Goal: Check status: Check status

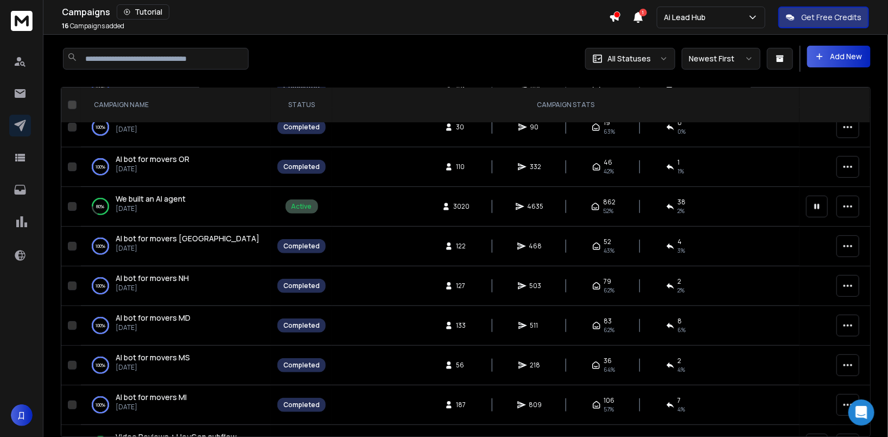
scroll to position [327, 0]
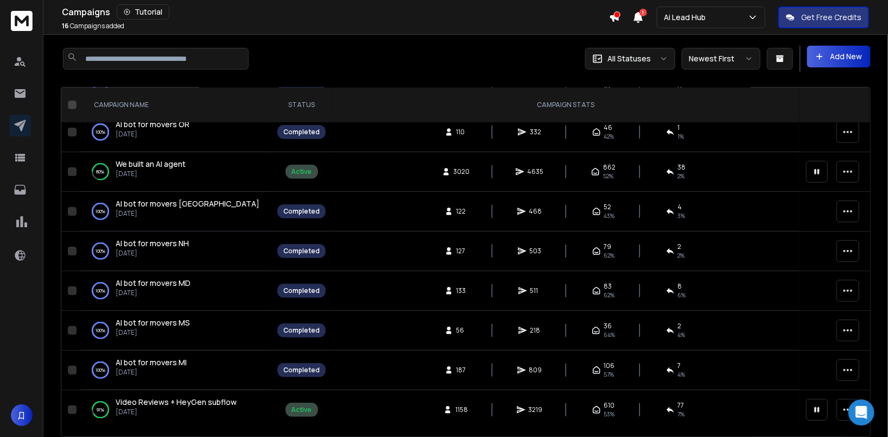
click at [226, 172] on div "80 % We built an AI agent [DATE]" at bounding box center [176, 172] width 168 height 26
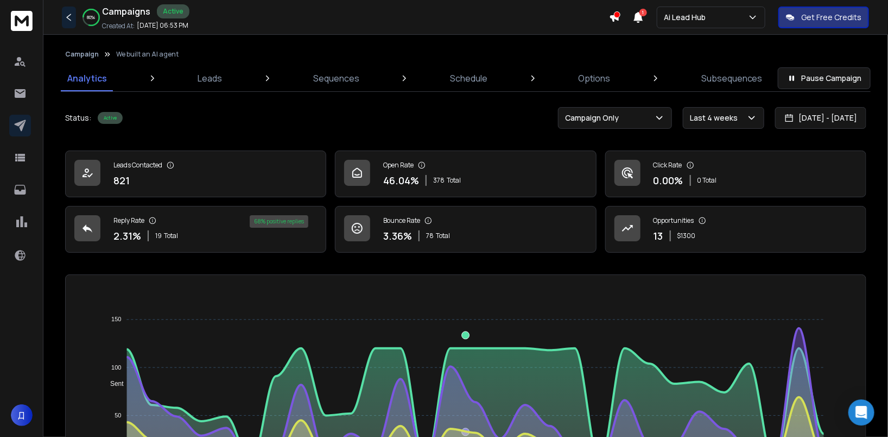
click at [62, 15] on button at bounding box center [69, 18] width 14 height 22
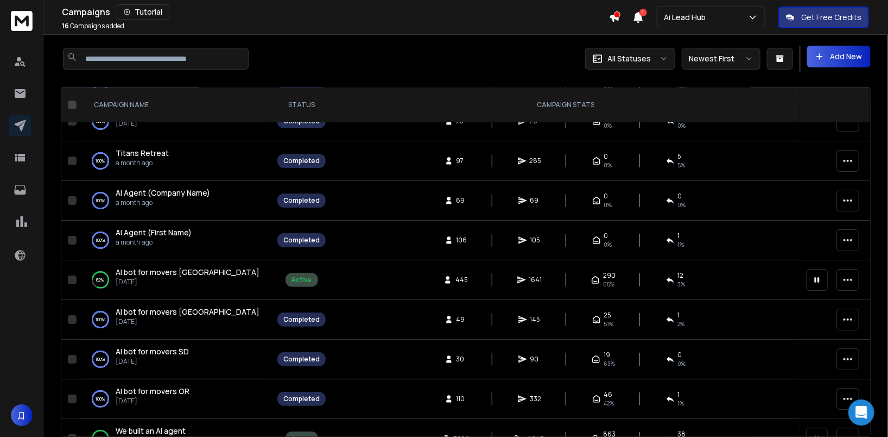
scroll to position [60, 0]
click at [383, 275] on div "445 1641 290 65 % 12 3 %" at bounding box center [566, 279] width 454 height 17
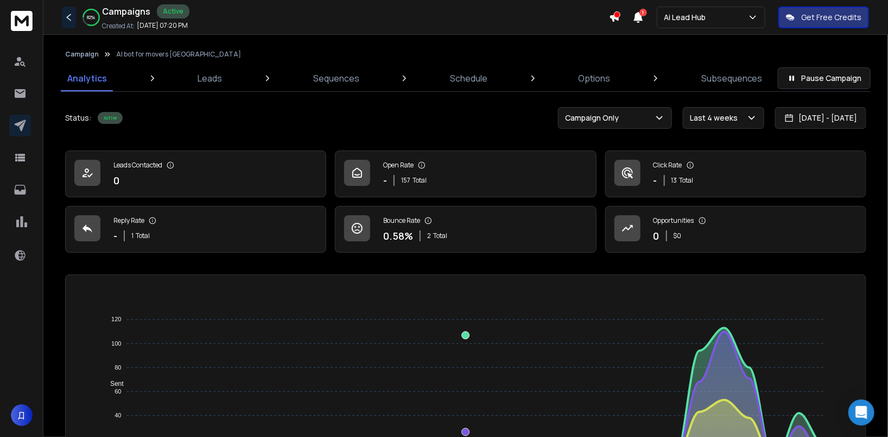
click at [71, 16] on icon at bounding box center [69, 17] width 10 height 10
